Goal: Task Accomplishment & Management: Manage account settings

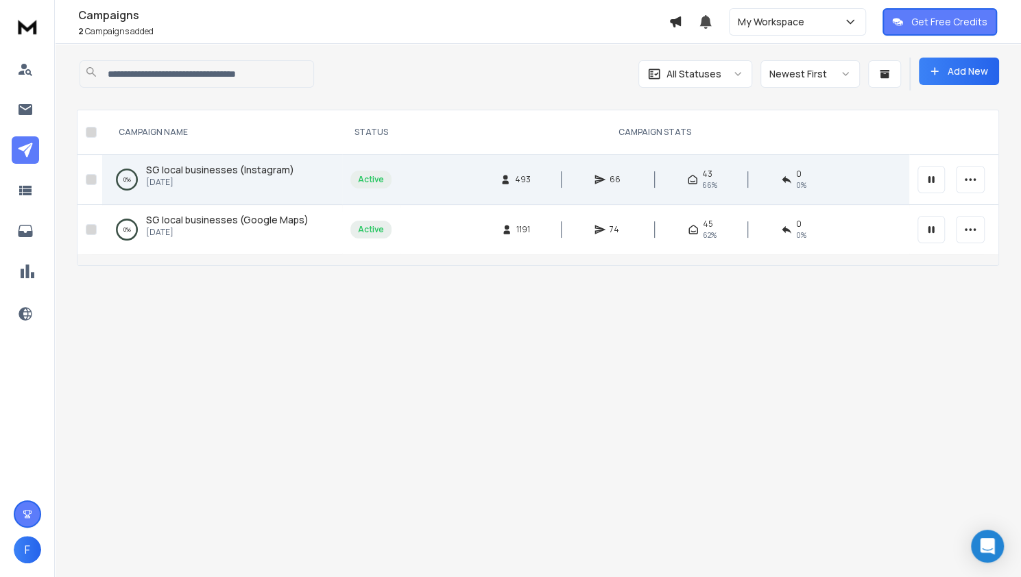
click at [208, 183] on p "14 days ago" at bounding box center [220, 182] width 148 height 11
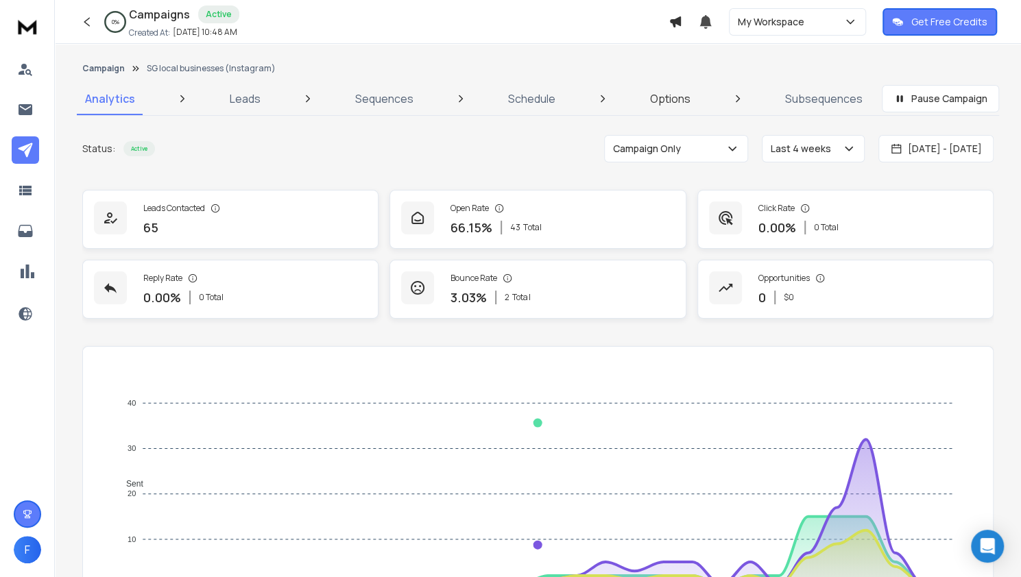
click at [674, 97] on p "Options" at bounding box center [670, 99] width 40 height 16
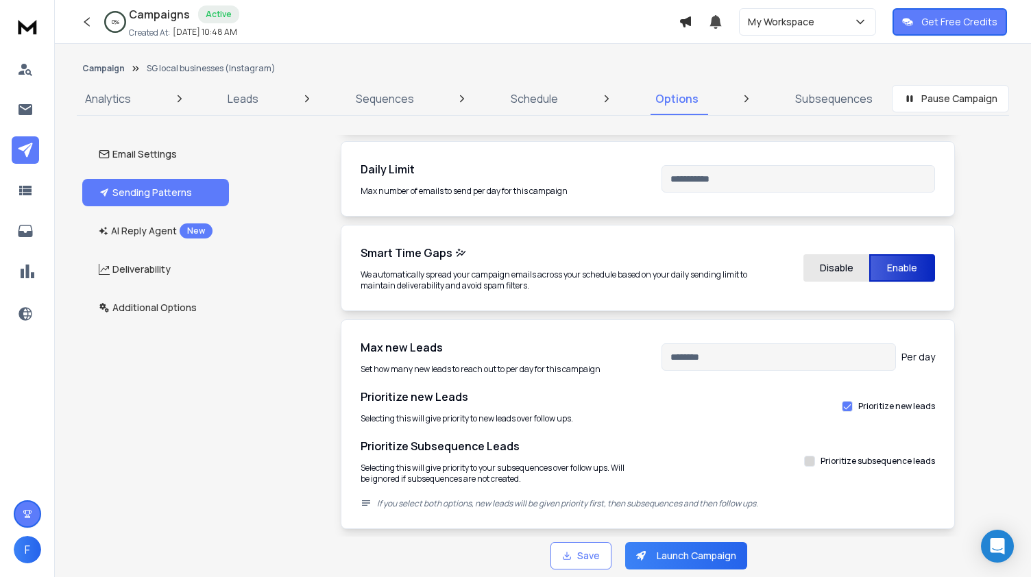
scroll to position [455, 0]
click at [686, 356] on input "**" at bounding box center [779, 356] width 234 height 27
type input "**"
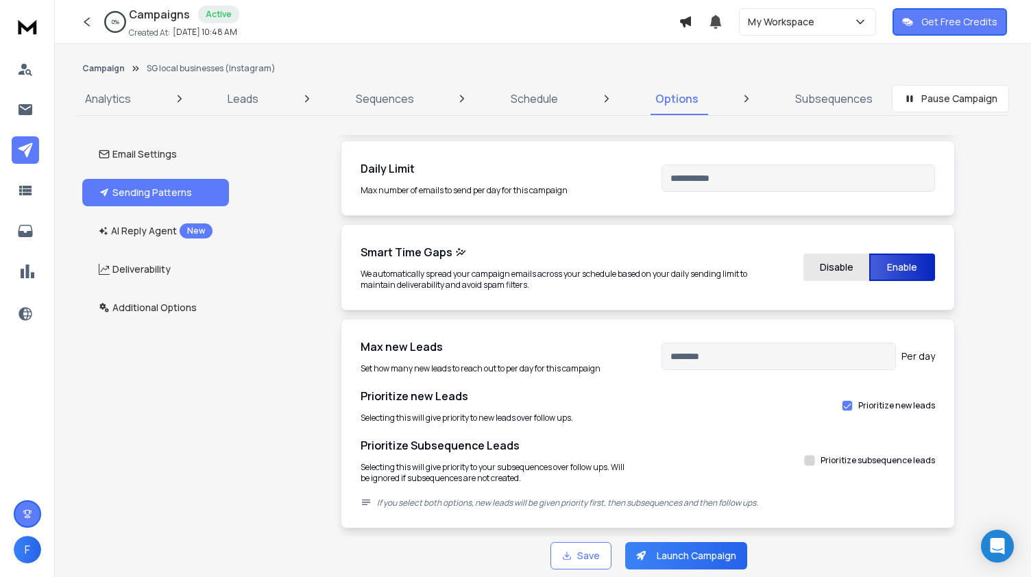
click at [684, 551] on button "Launch Campaign" at bounding box center [686, 555] width 122 height 27
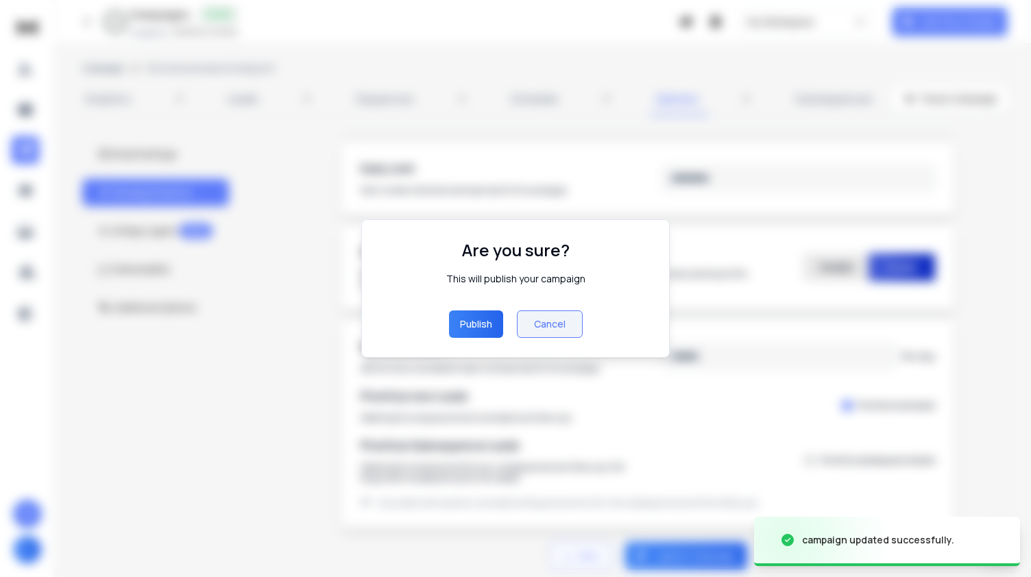
click at [468, 325] on button "Publish" at bounding box center [476, 324] width 54 height 27
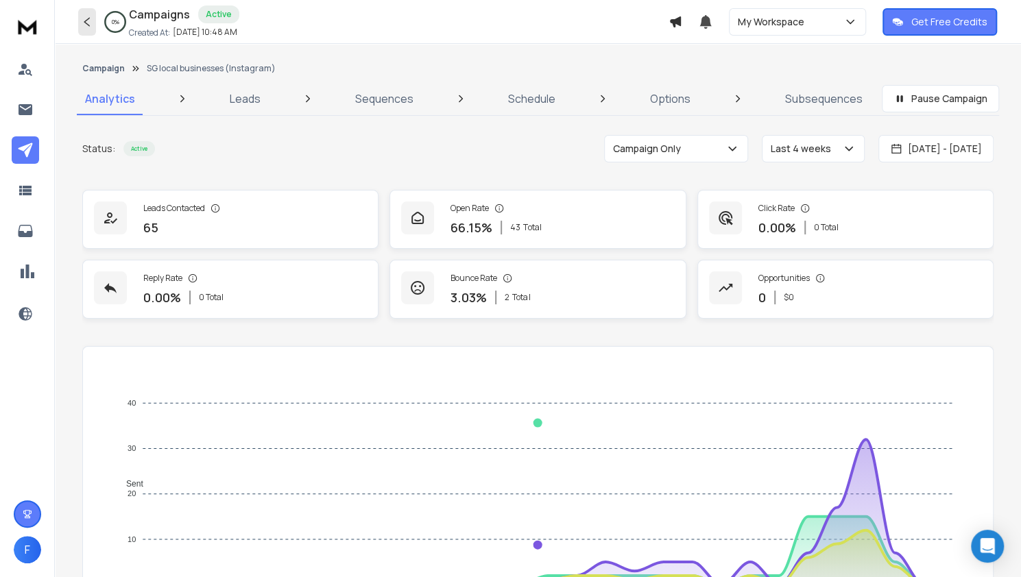
click at [85, 20] on icon at bounding box center [87, 22] width 12 height 12
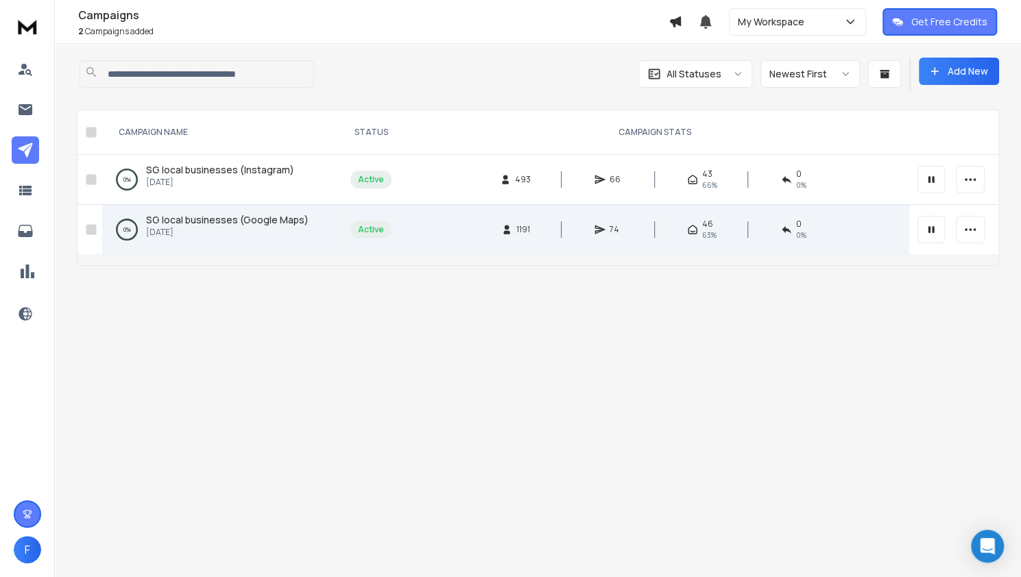
click at [206, 221] on span "SG local businesses (Google Maps)" at bounding box center [227, 219] width 163 height 13
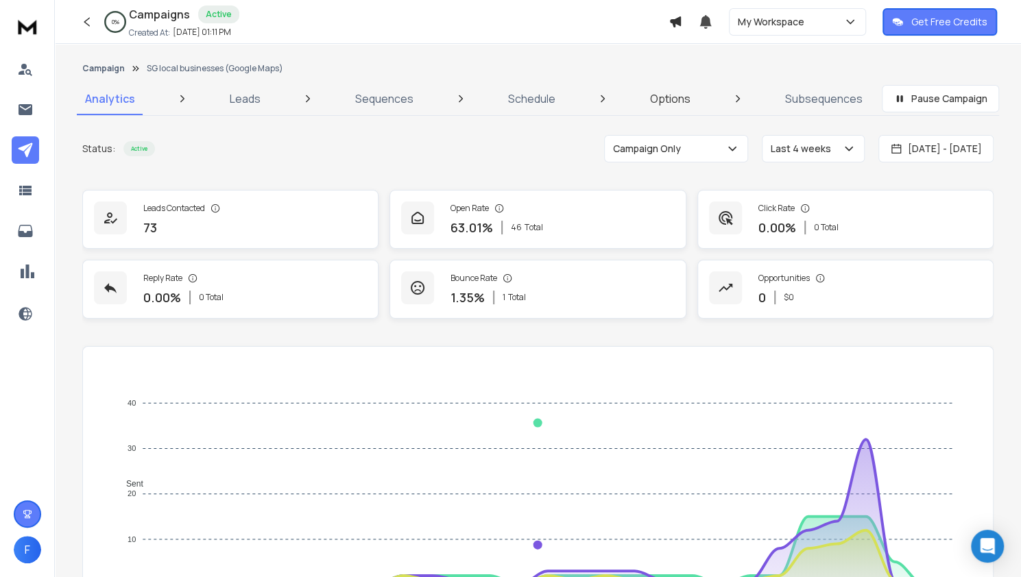
click at [677, 108] on link "Options" at bounding box center [670, 98] width 57 height 33
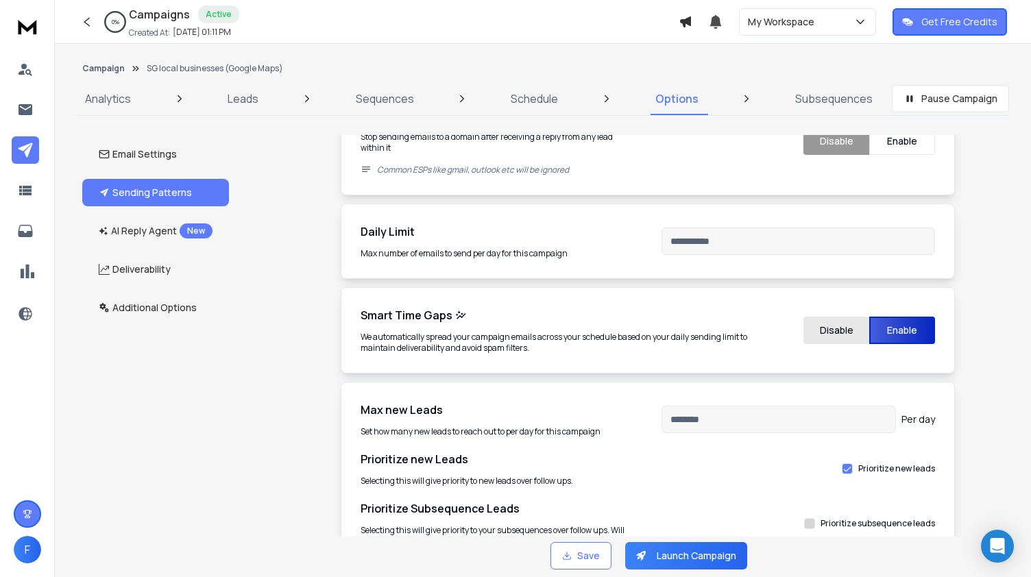
scroll to position [394, 0]
click at [685, 414] on input "**" at bounding box center [779, 418] width 234 height 27
type input "**"
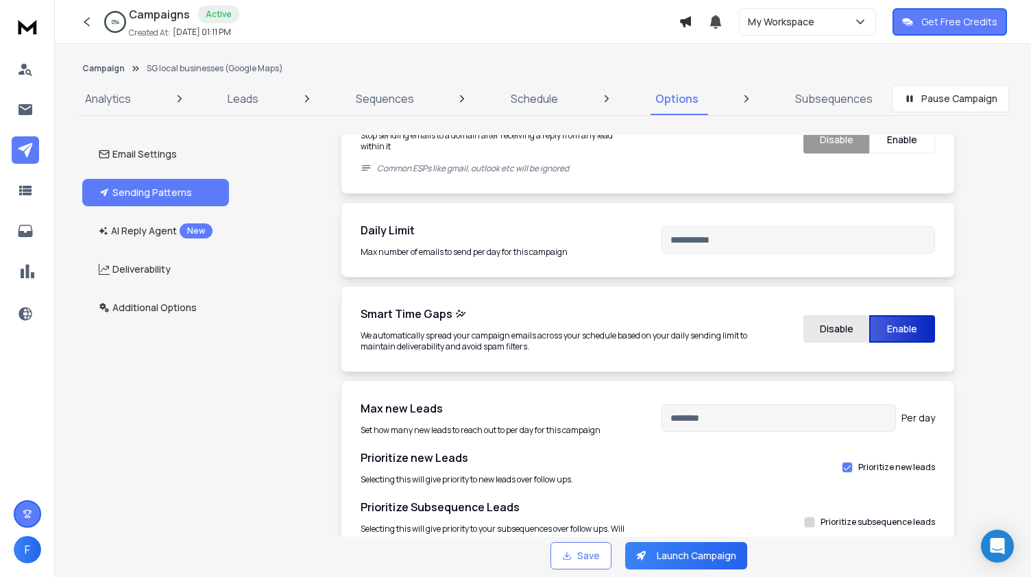
click at [676, 562] on button "Launch Campaign" at bounding box center [686, 555] width 122 height 27
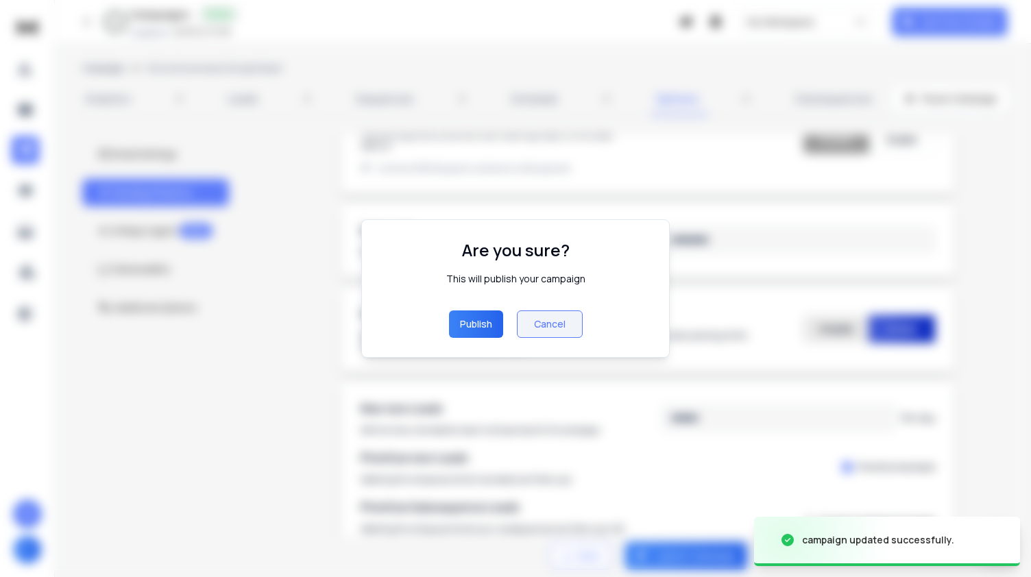
click at [476, 325] on button "Publish" at bounding box center [476, 324] width 54 height 27
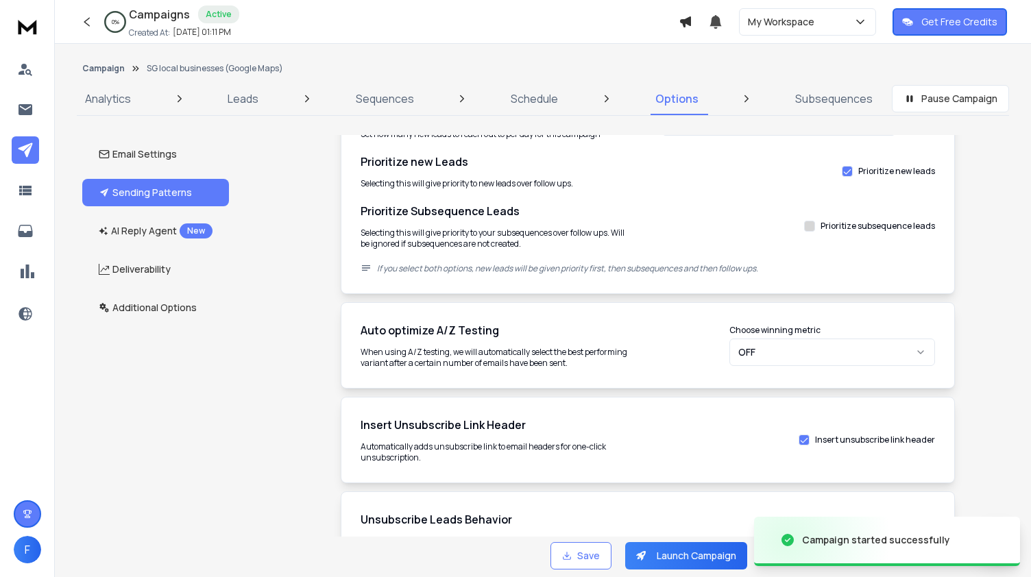
scroll to position [731, 0]
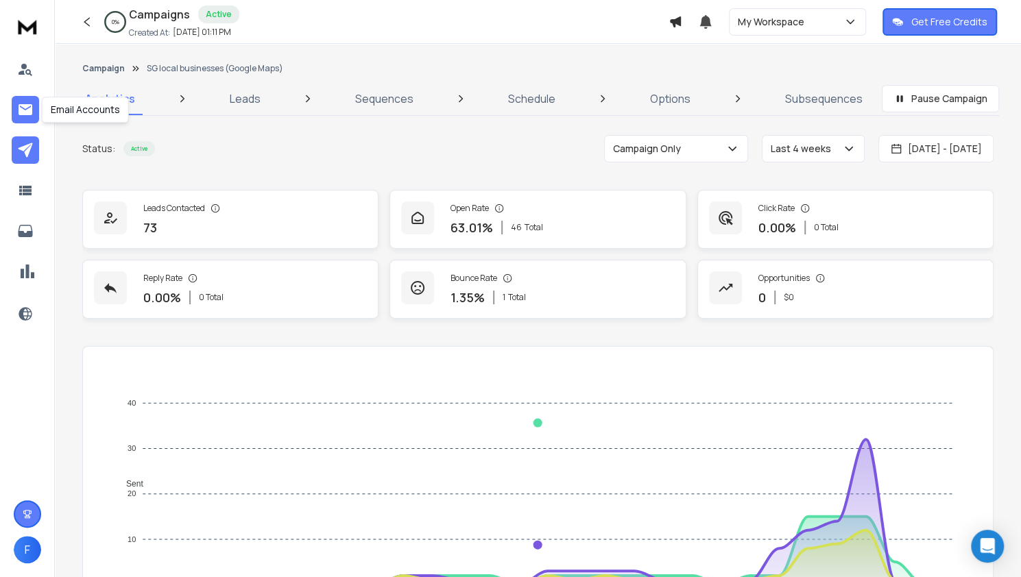
click at [34, 111] on link at bounding box center [25, 109] width 27 height 27
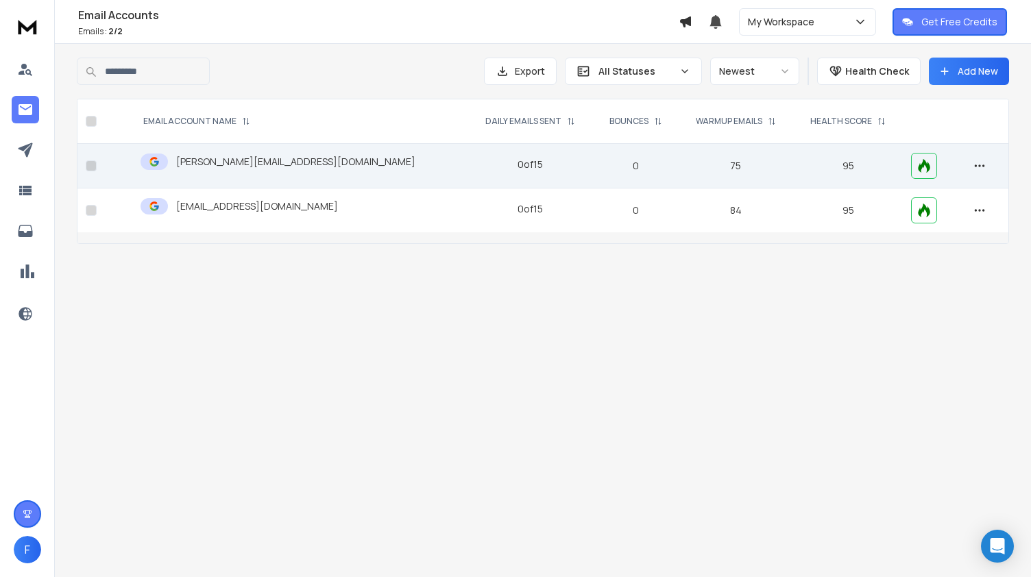
click at [250, 169] on div "juliana@lumiadvertisingagency.com" at bounding box center [278, 162] width 275 height 16
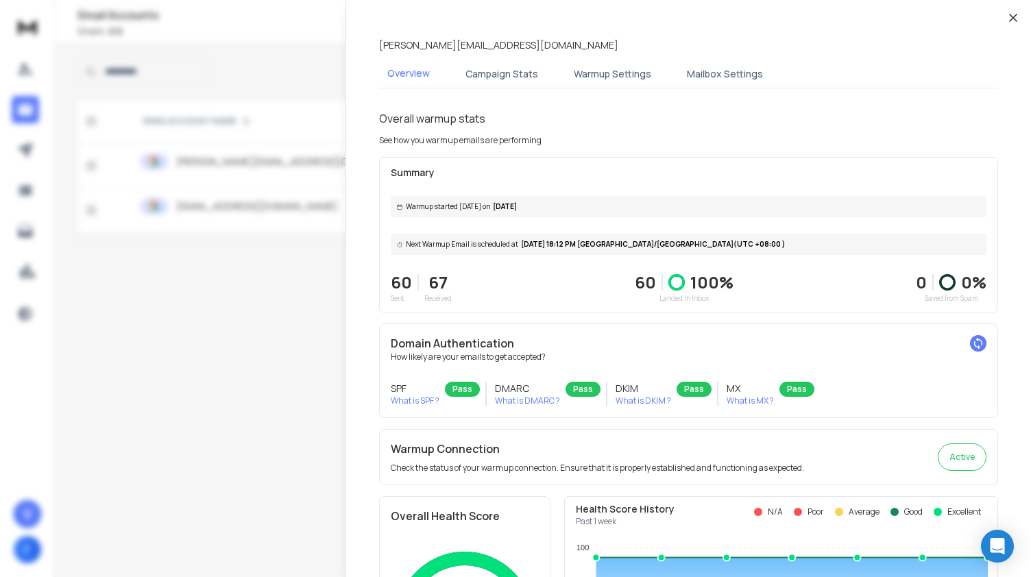
click at [1007, 17] on icon "button" at bounding box center [1014, 18] width 14 height 14
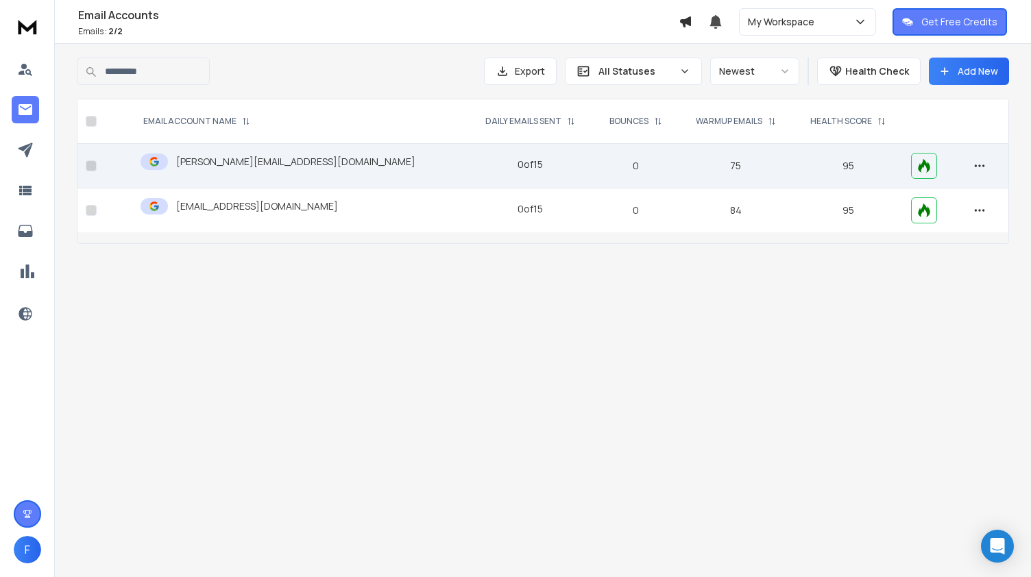
click at [913, 172] on div at bounding box center [924, 166] width 26 height 26
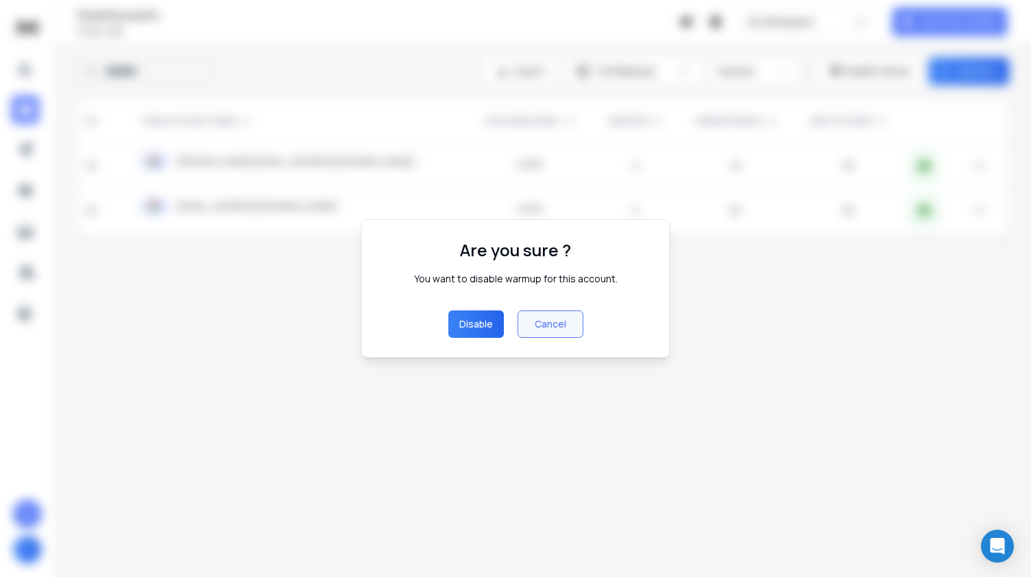
click at [567, 322] on button "Cancel" at bounding box center [551, 324] width 66 height 27
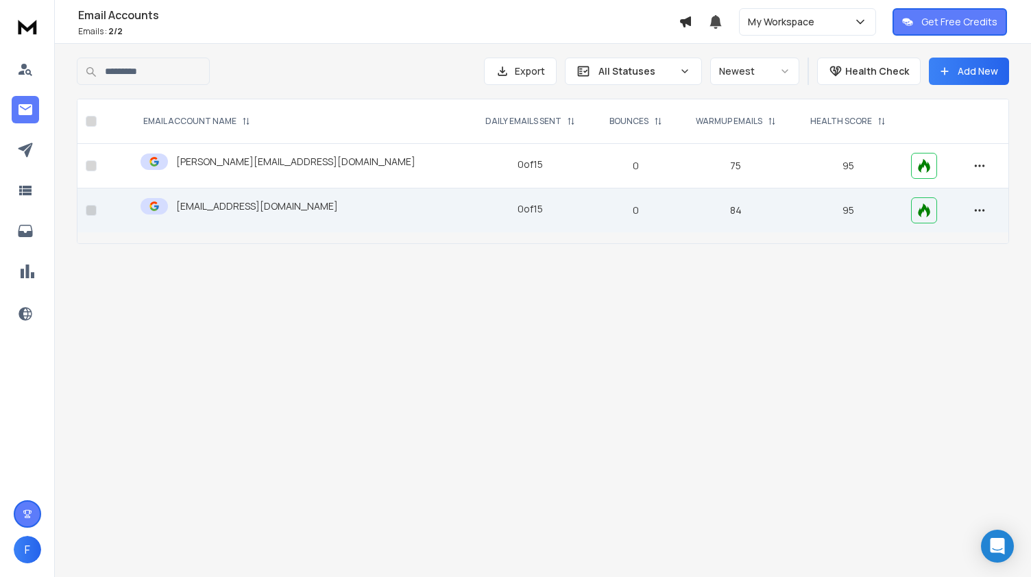
click at [265, 210] on p "[EMAIL_ADDRESS][DOMAIN_NAME]" at bounding box center [257, 207] width 162 height 14
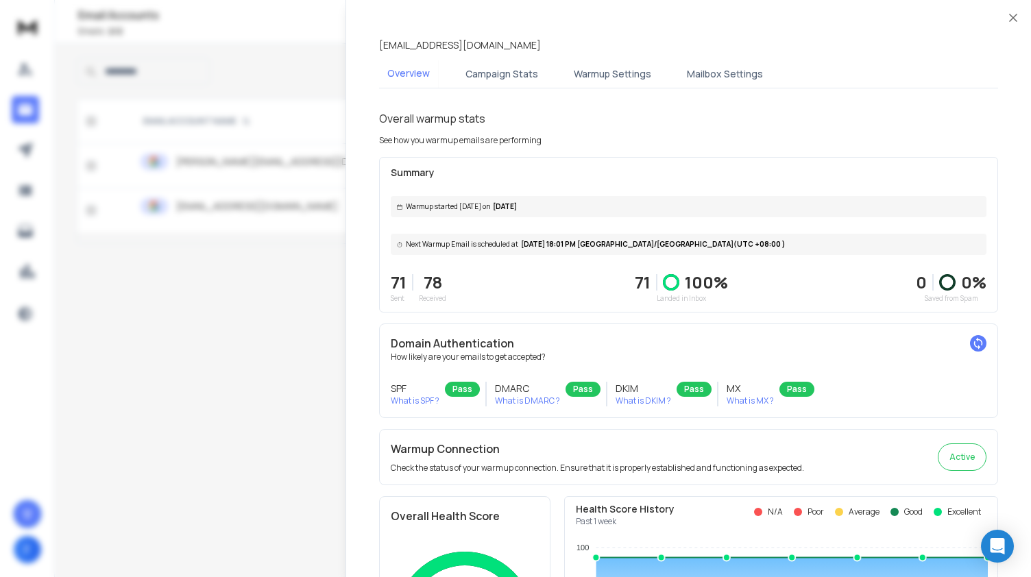
click at [732, 67] on button "Mailbox Settings" at bounding box center [725, 74] width 93 height 30
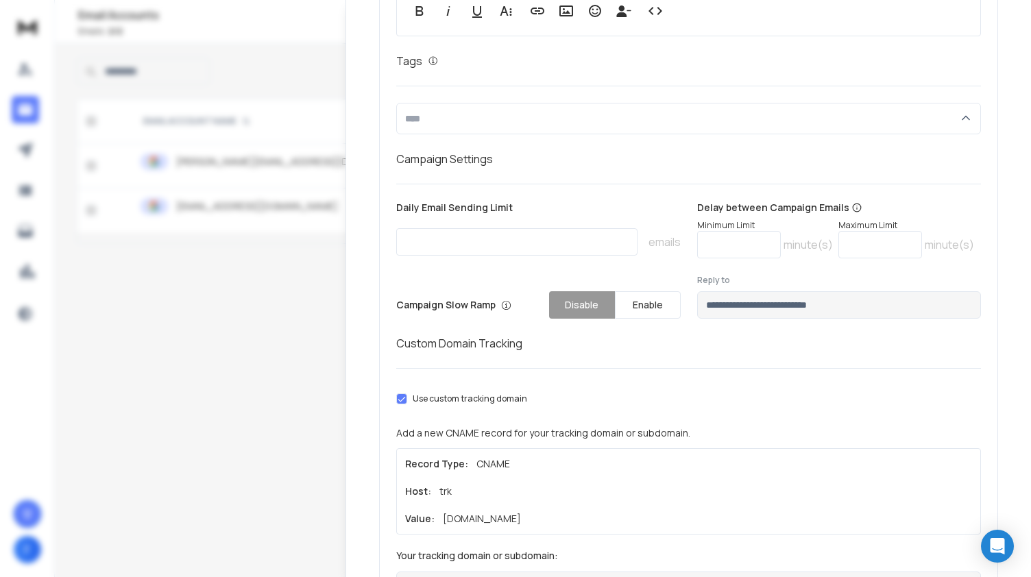
scroll to position [310, 0]
click at [484, 245] on input "**" at bounding box center [516, 241] width 241 height 27
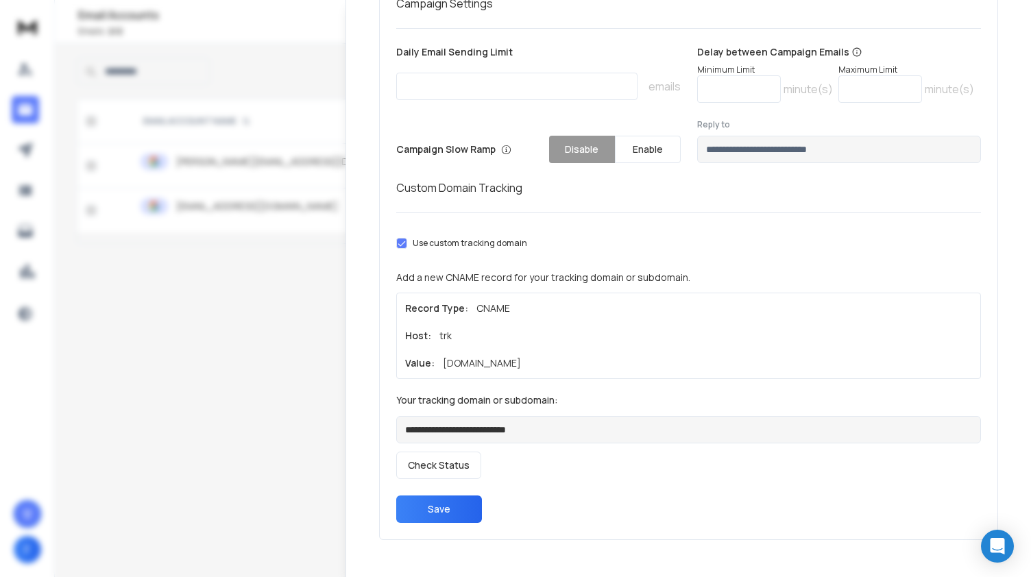
type input "**"
click at [451, 510] on button "Save" at bounding box center [439, 509] width 86 height 27
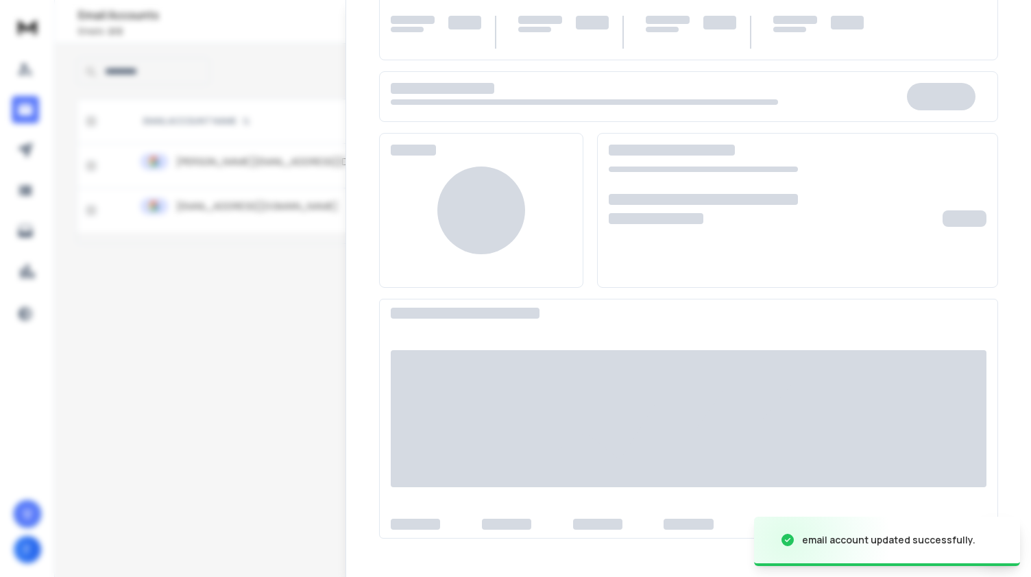
scroll to position [325, 0]
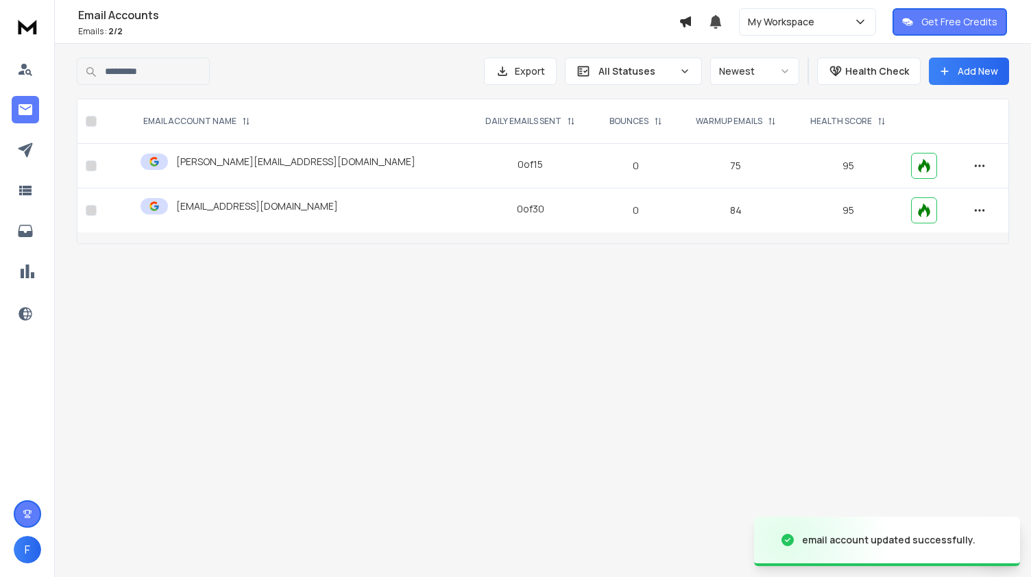
click at [211, 368] on div "Your warmest leads are on your site – Turn visits into conversations Reach Out …" at bounding box center [515, 288] width 1031 height 577
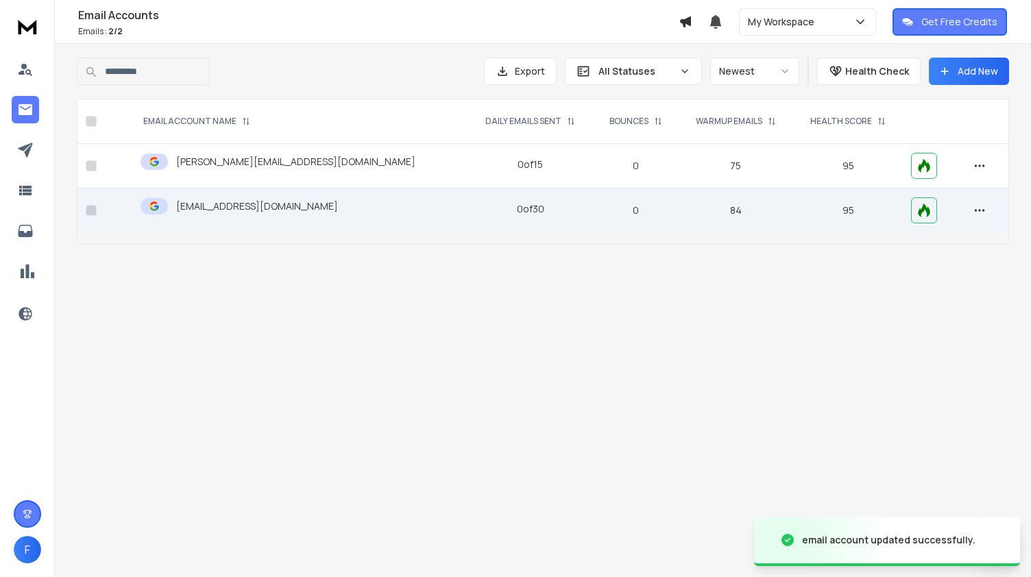
click at [194, 204] on p "[EMAIL_ADDRESS][DOMAIN_NAME]" at bounding box center [257, 207] width 162 height 14
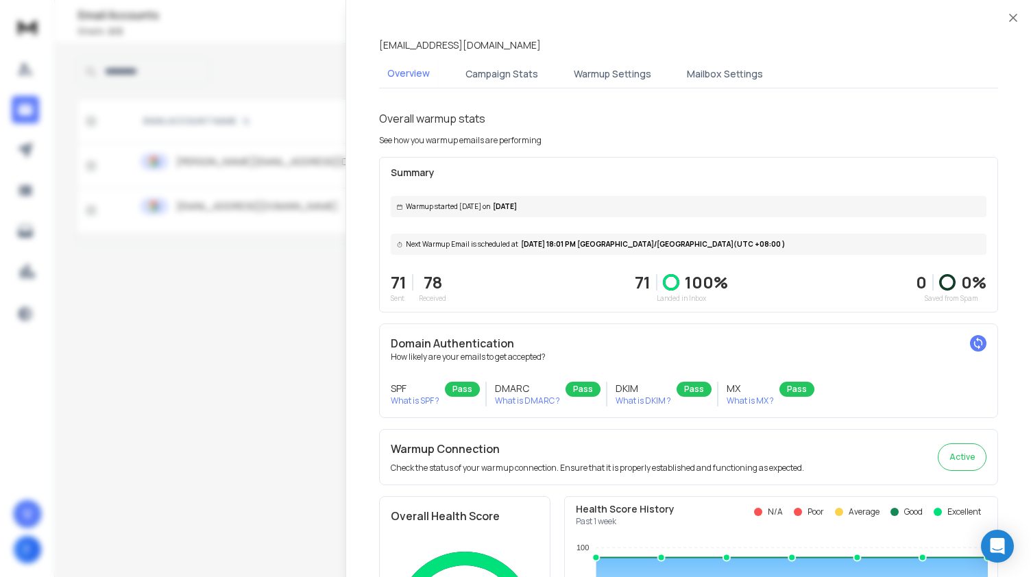
click at [738, 58] on div "juli@lumiadvertisingagency.com Overview Campaign Stats Warmup Settings Mailbox …" at bounding box center [689, 562] width 652 height 1093
click at [727, 65] on button "Mailbox Settings" at bounding box center [725, 74] width 93 height 30
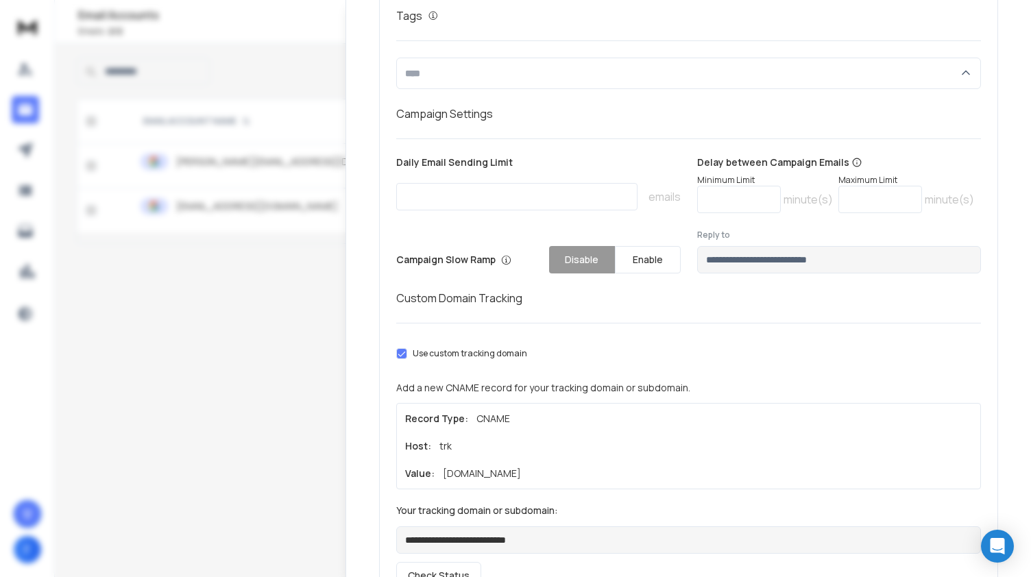
scroll to position [465, 0]
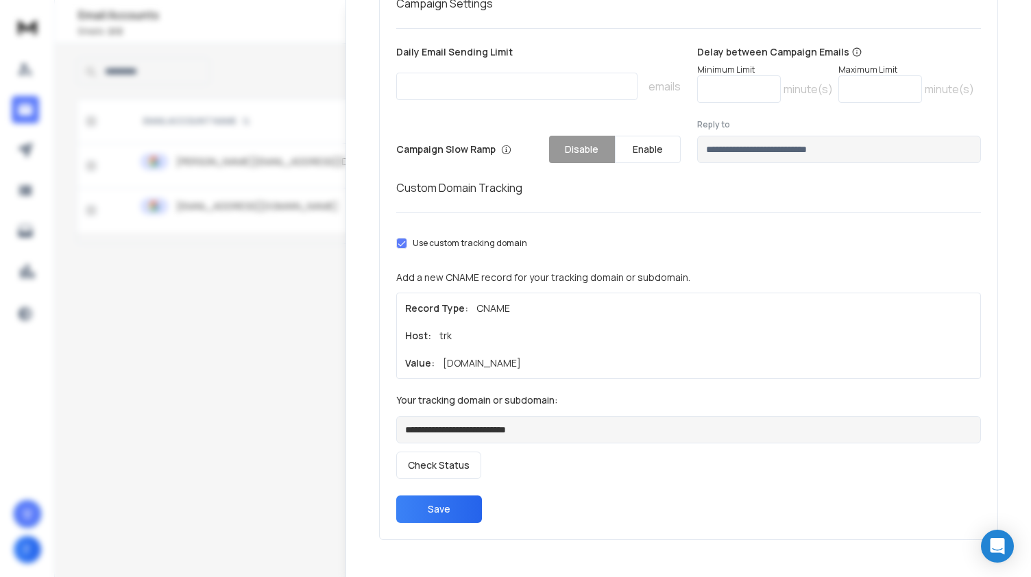
click at [451, 498] on button "Save" at bounding box center [439, 509] width 86 height 27
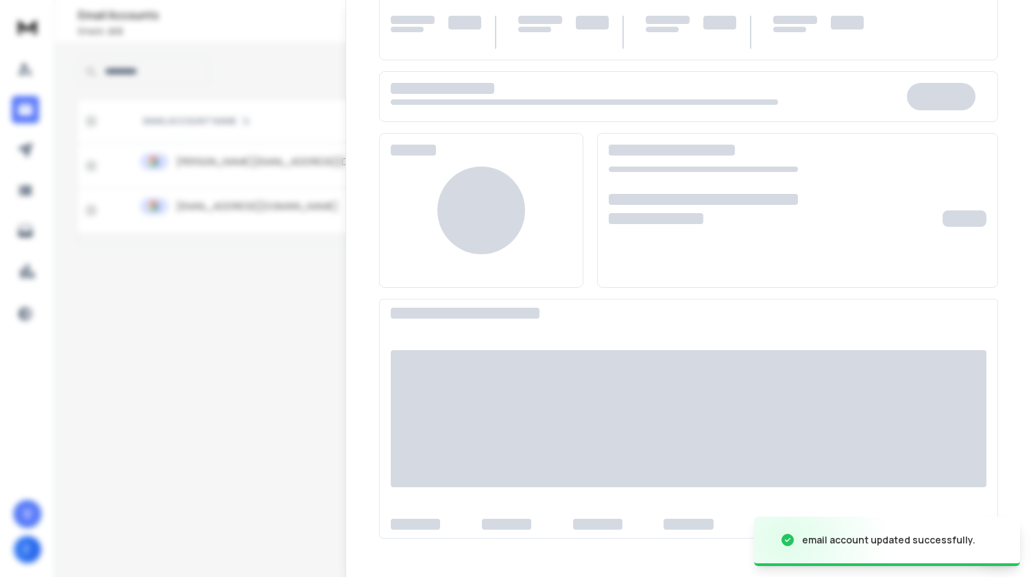
scroll to position [325, 0]
